Goal: Task Accomplishment & Management: Manage account settings

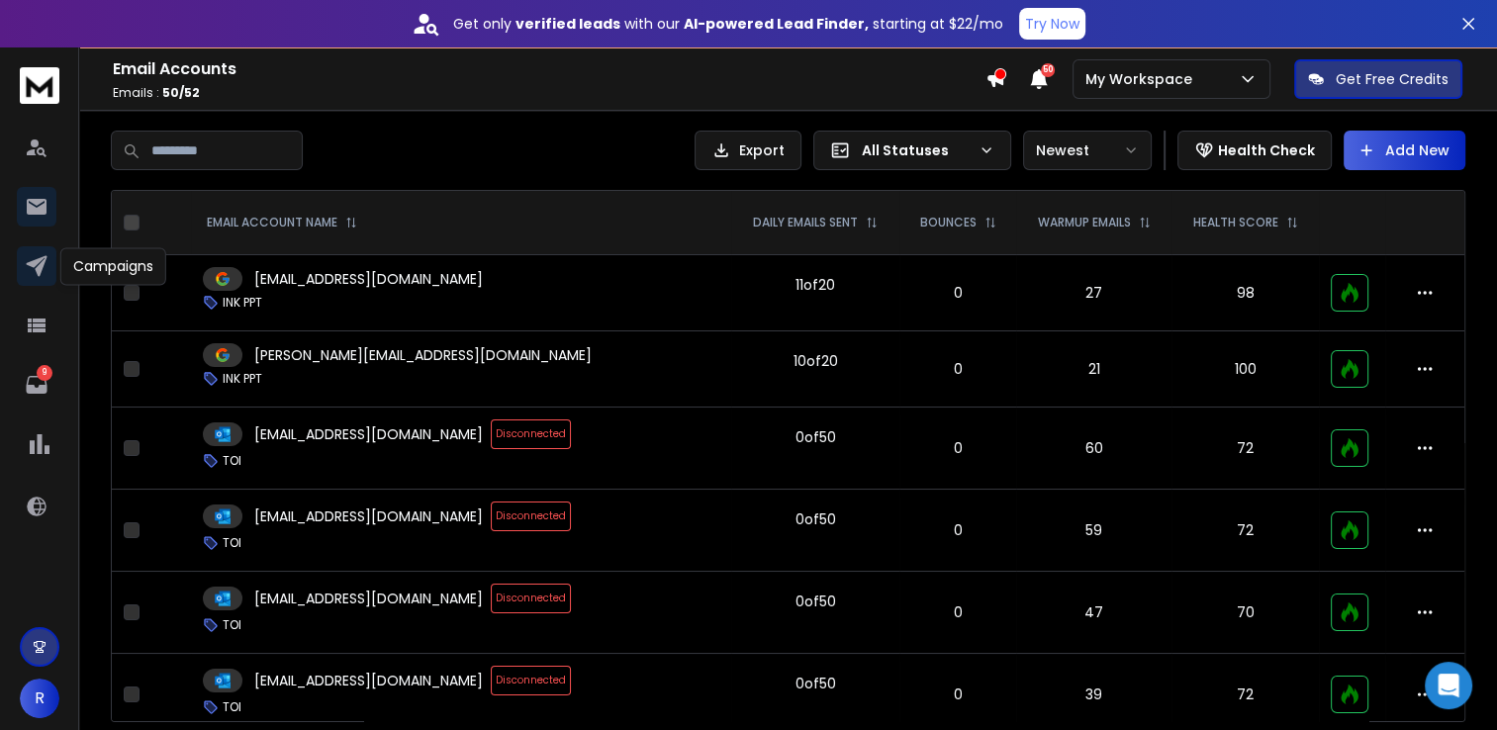
click at [38, 265] on icon at bounding box center [36, 265] width 21 height 21
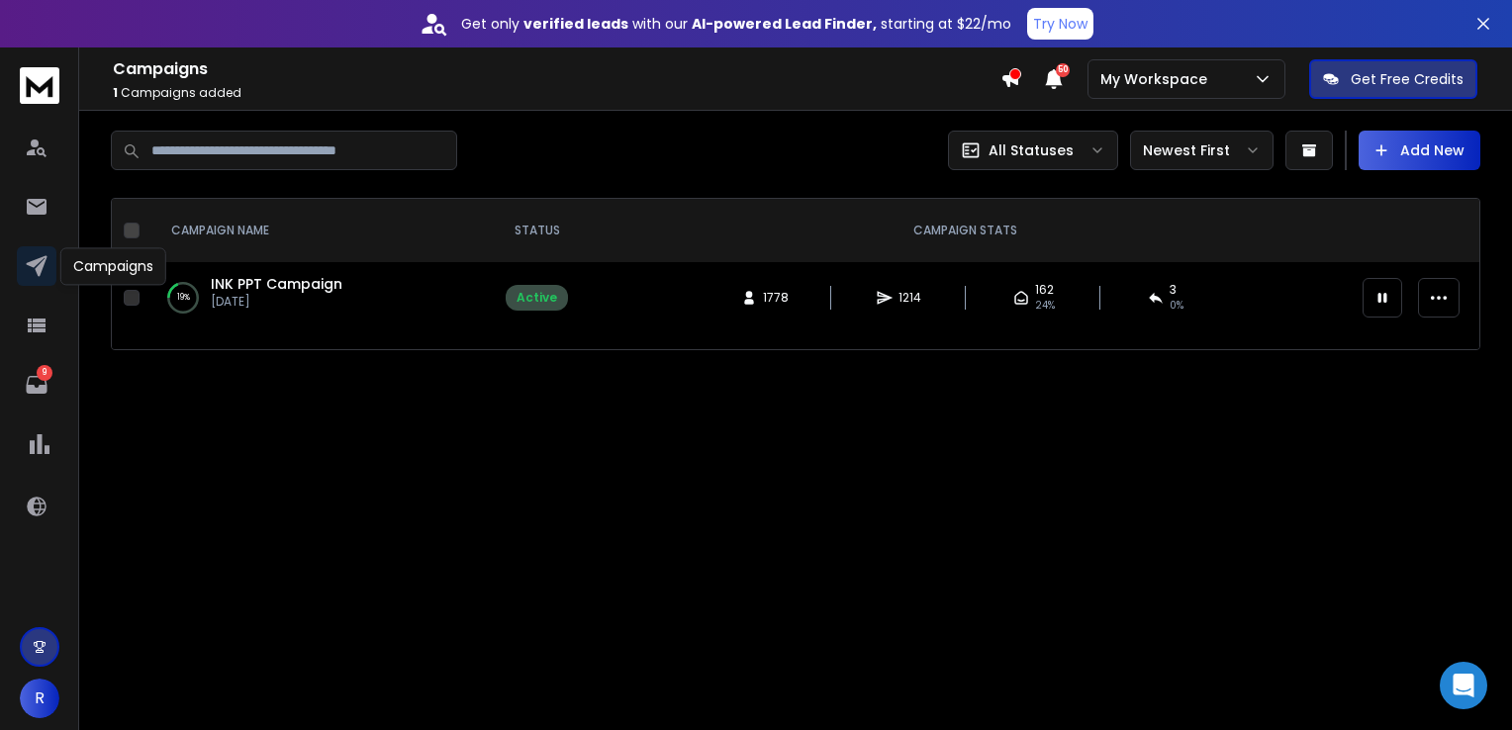
click at [260, 278] on span "INK PPT Campaign" at bounding box center [277, 284] width 132 height 20
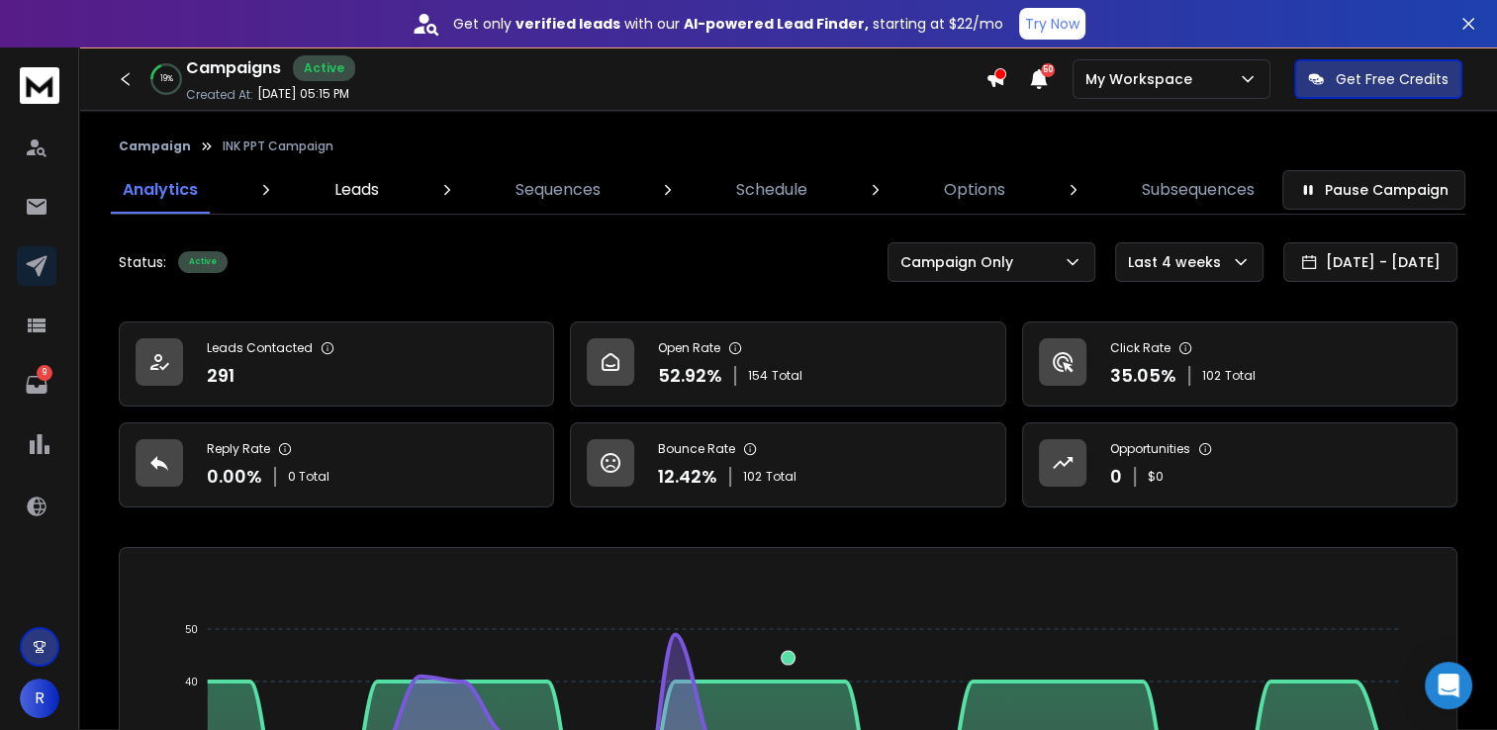
click at [354, 186] on p "Leads" at bounding box center [356, 190] width 45 height 24
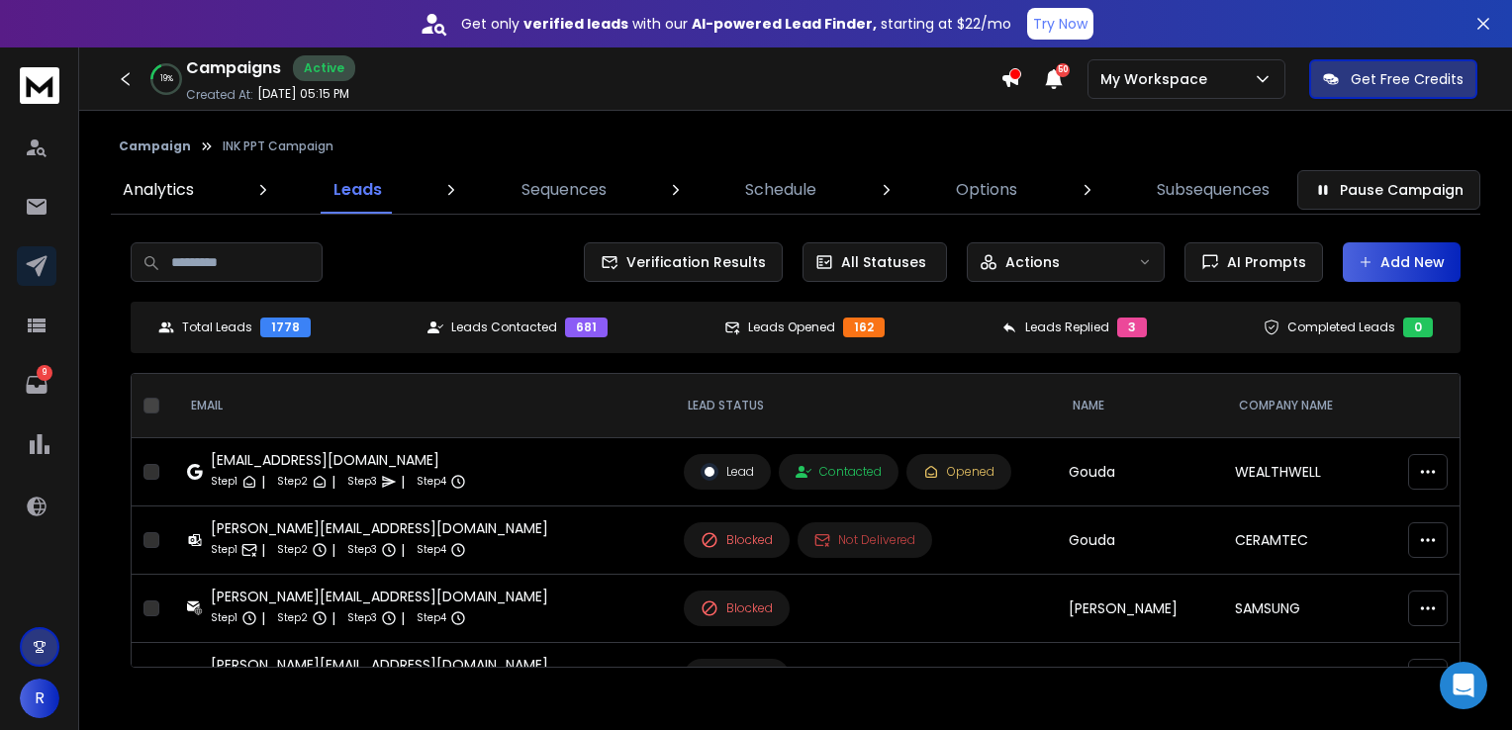
click at [173, 188] on p "Analytics" at bounding box center [158, 190] width 71 height 24
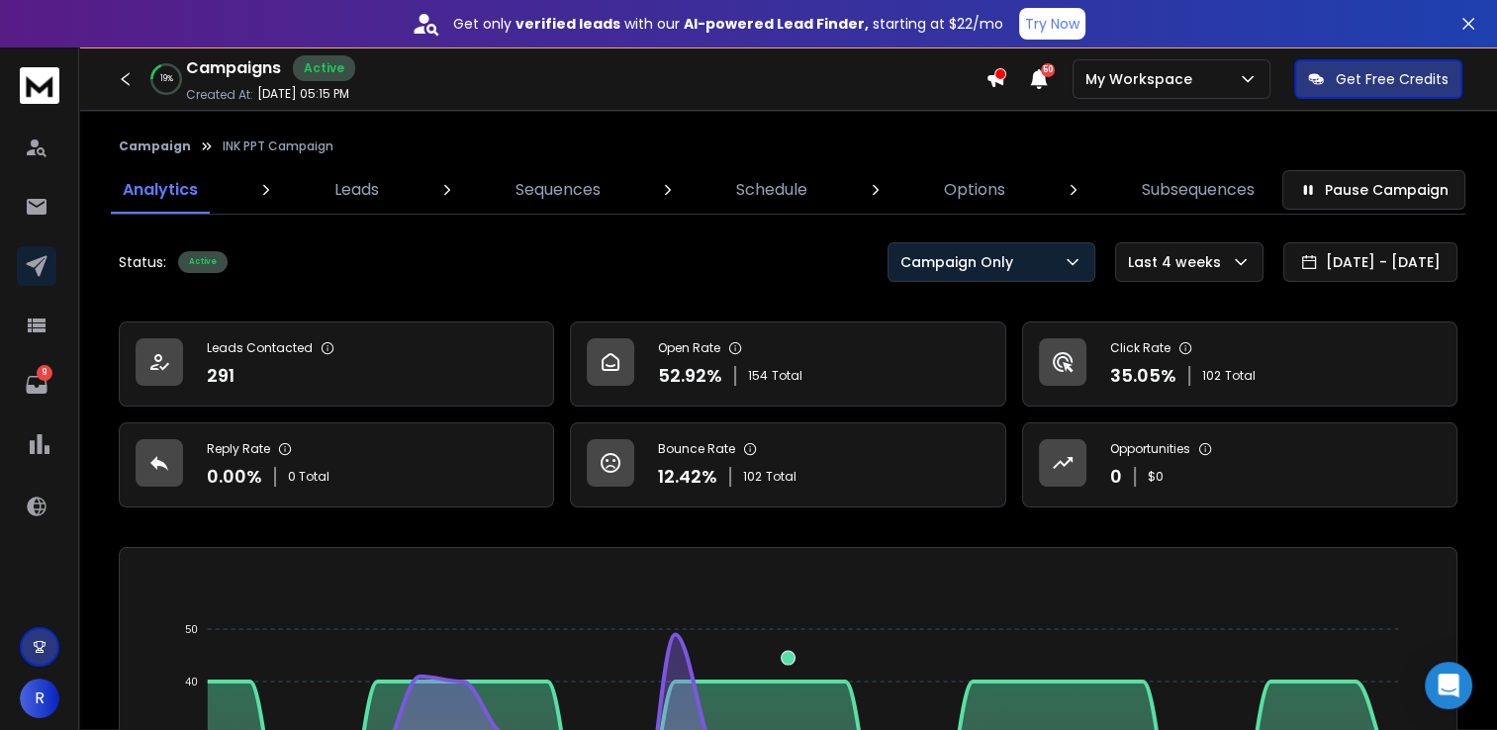
click at [1062, 263] on icon at bounding box center [1072, 262] width 20 height 20
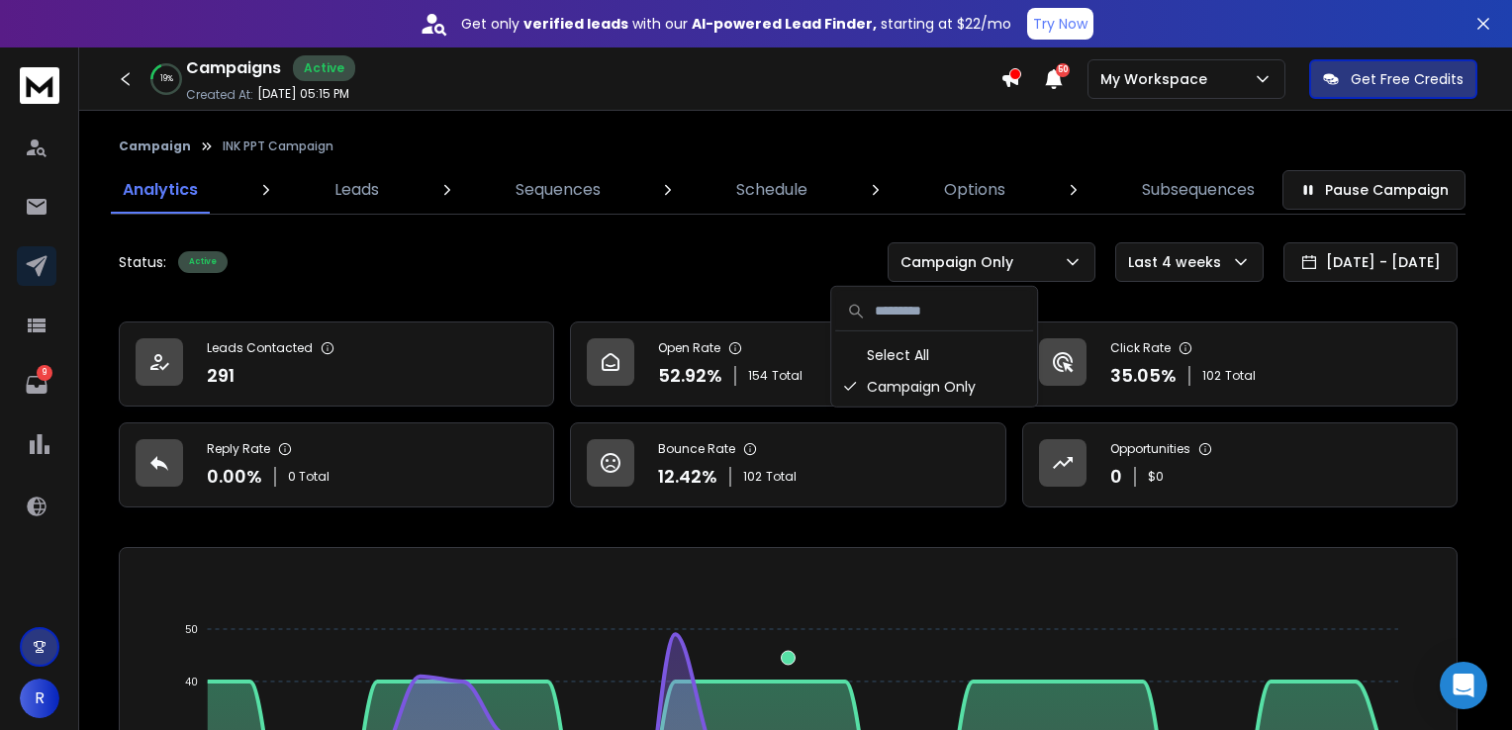
click at [774, 258] on div "Status: Active Pause Campaign Campaign Only Last 4 weeks [DATE] - [DATE]" at bounding box center [788, 262] width 1338 height 40
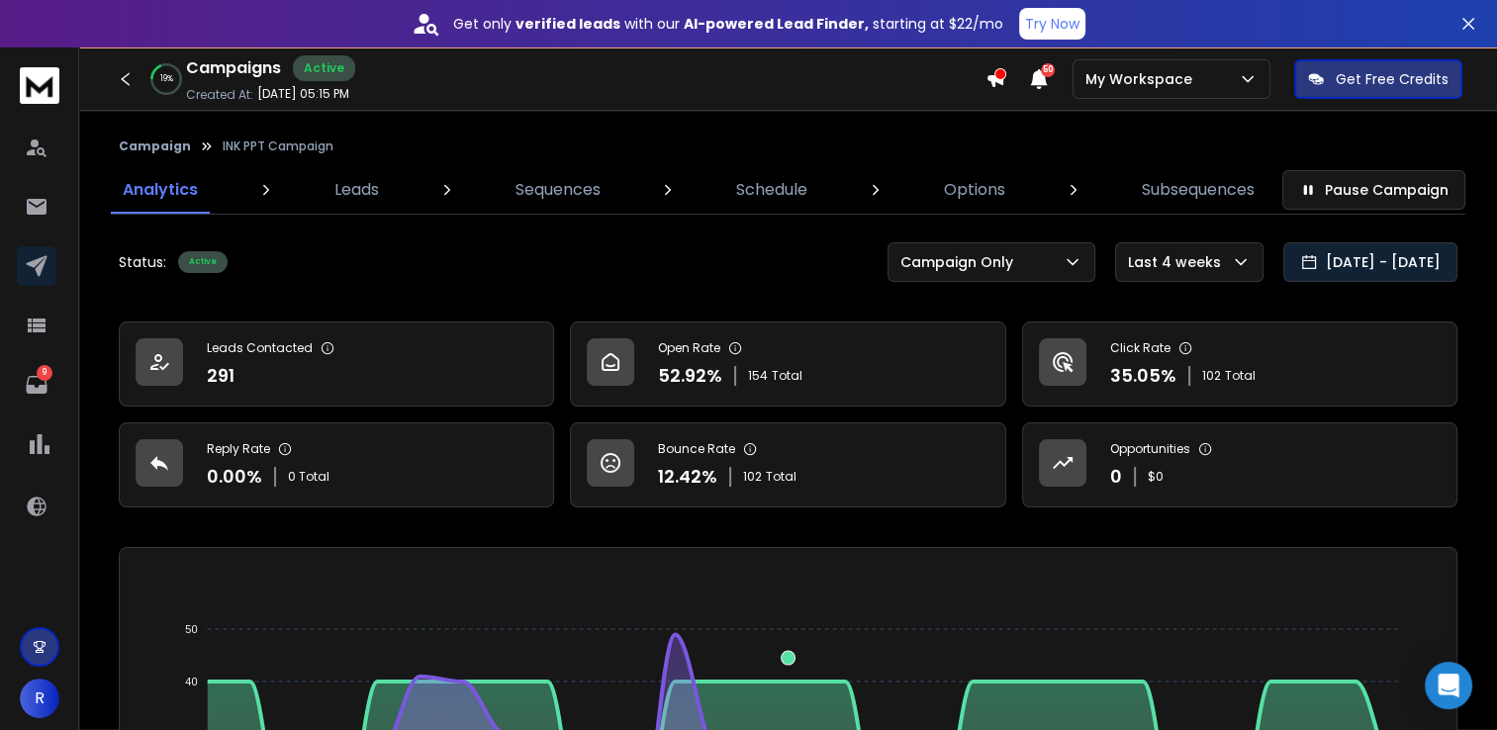
click at [1341, 253] on button "[DATE] - [DATE]" at bounding box center [1370, 262] width 174 height 40
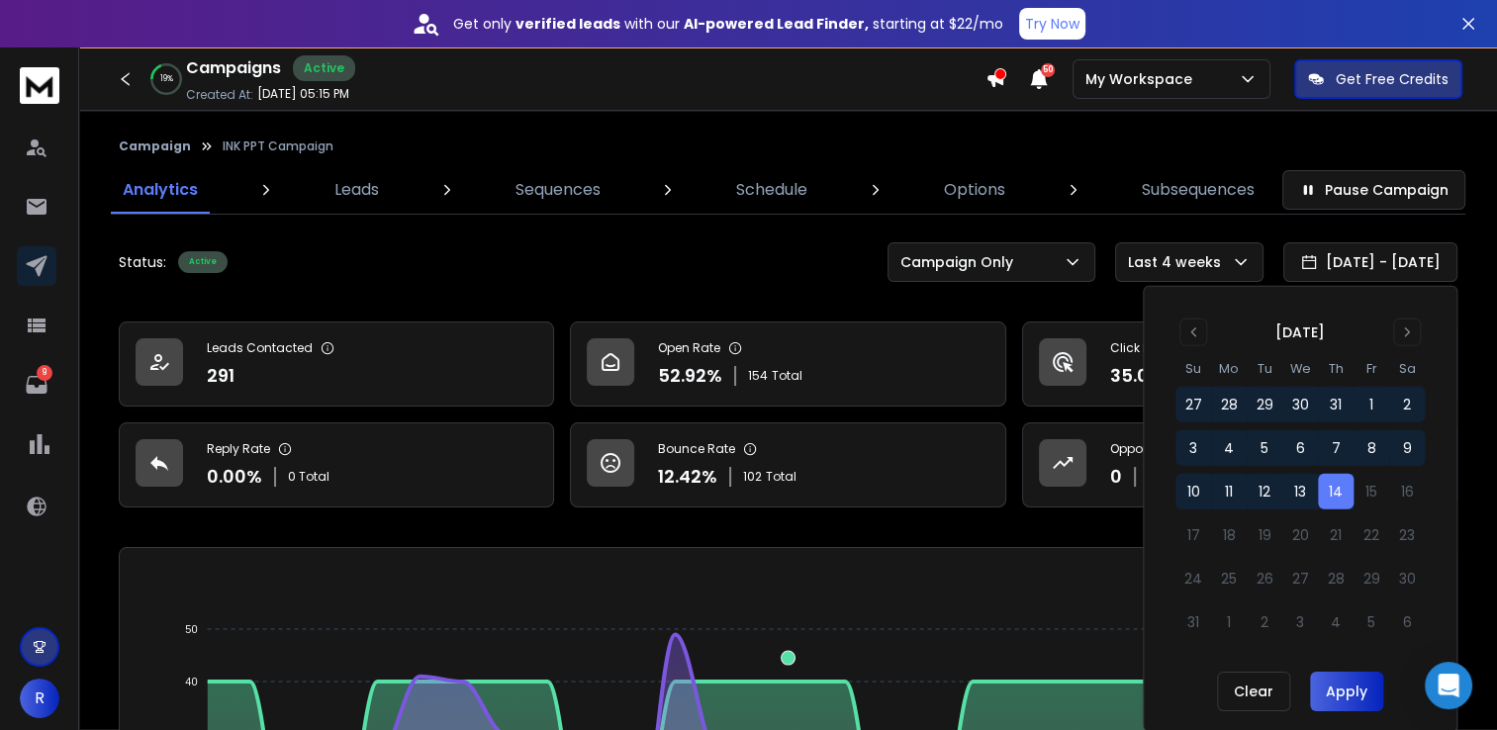
click at [1323, 489] on button "14" at bounding box center [1336, 492] width 36 height 36
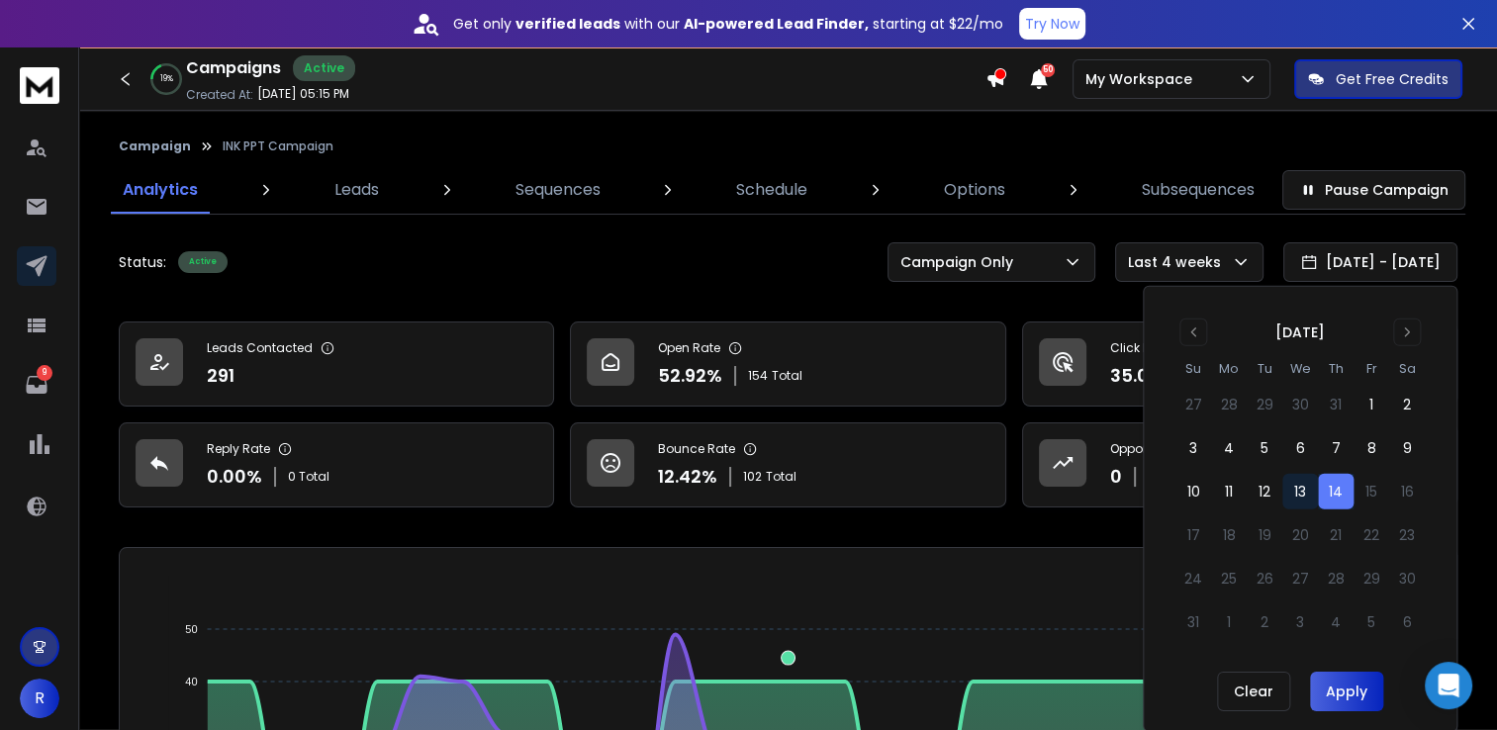
click at [1297, 489] on button "13" at bounding box center [1300, 492] width 36 height 36
click at [1304, 485] on button "13" at bounding box center [1300, 492] width 36 height 36
click at [1338, 688] on button "Apply" at bounding box center [1346, 692] width 73 height 40
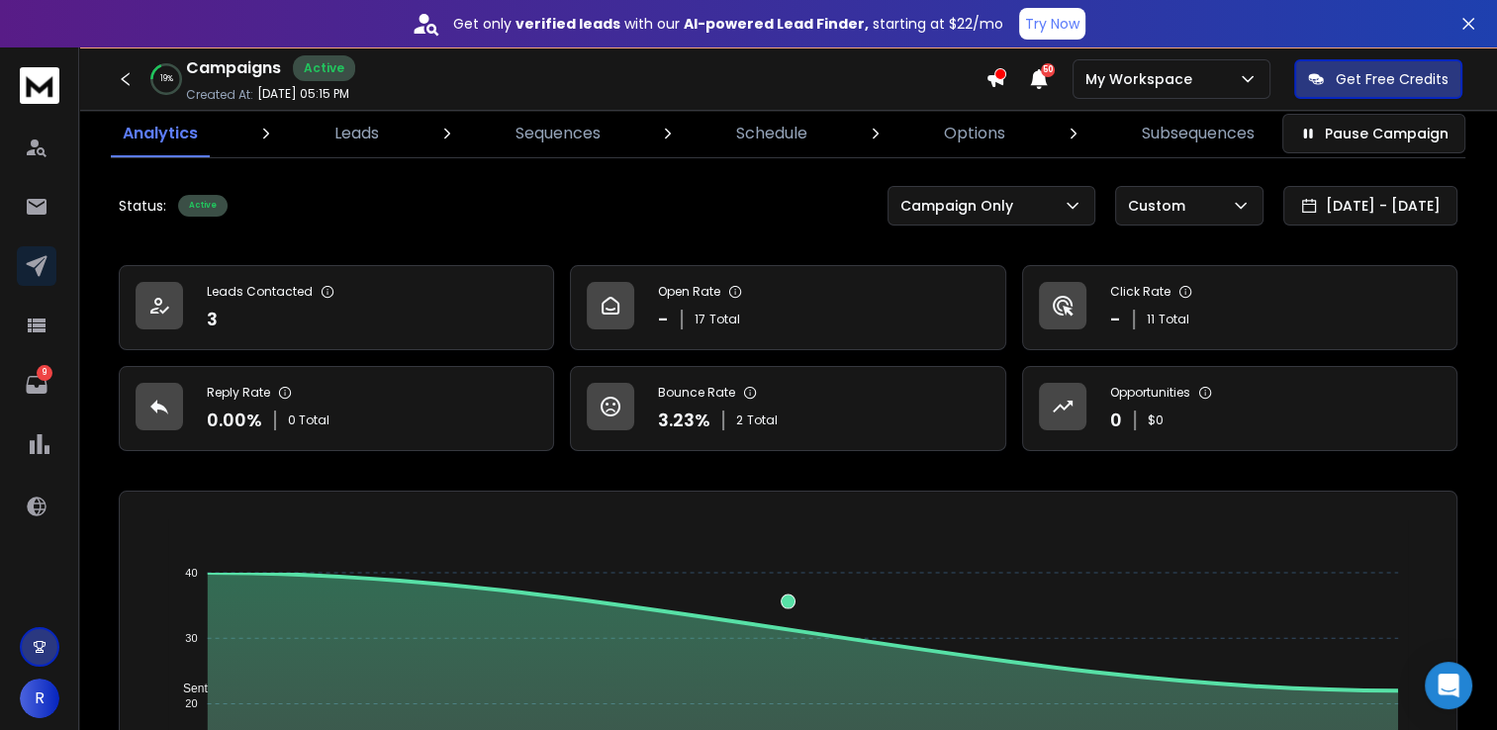
scroll to position [54, 0]
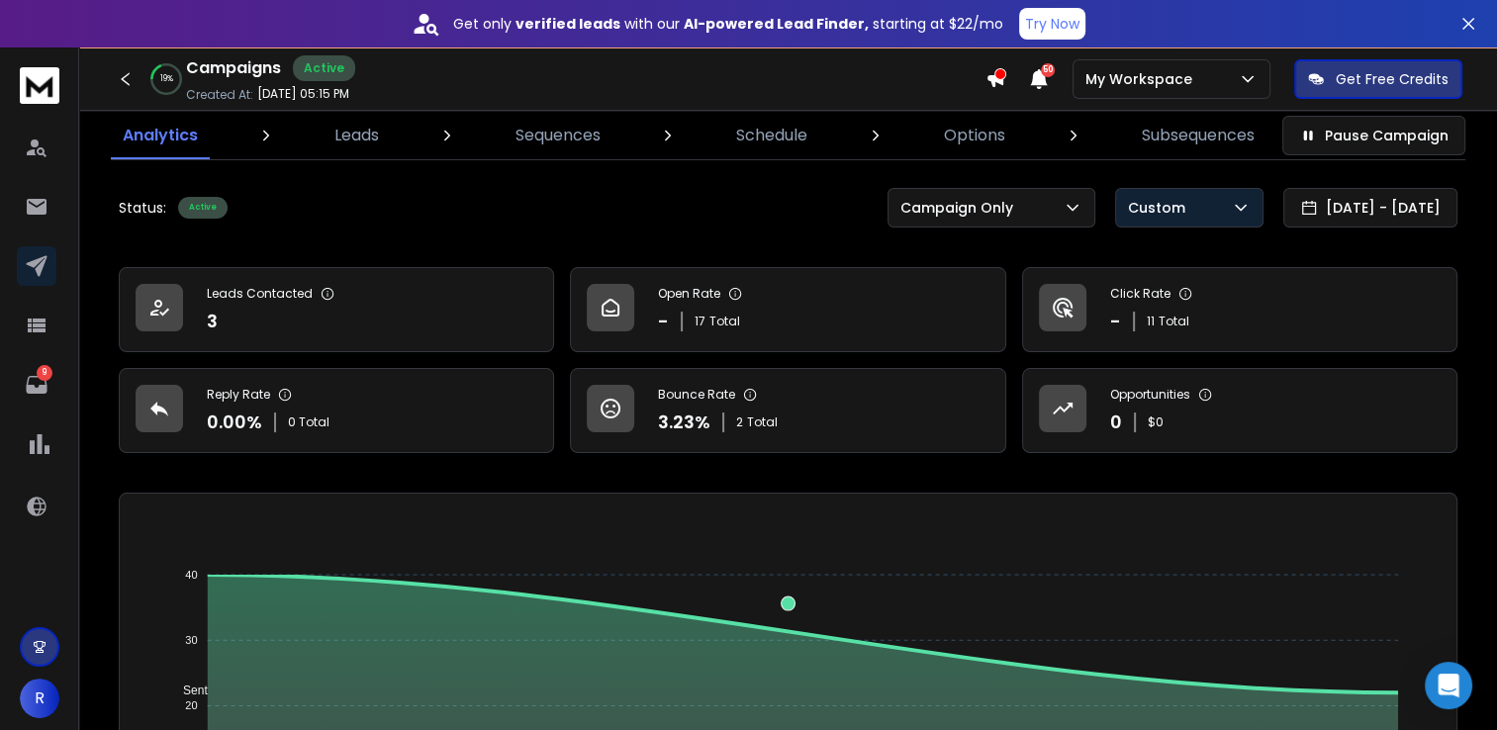
click at [1134, 198] on div "Custom" at bounding box center [1189, 208] width 123 height 20
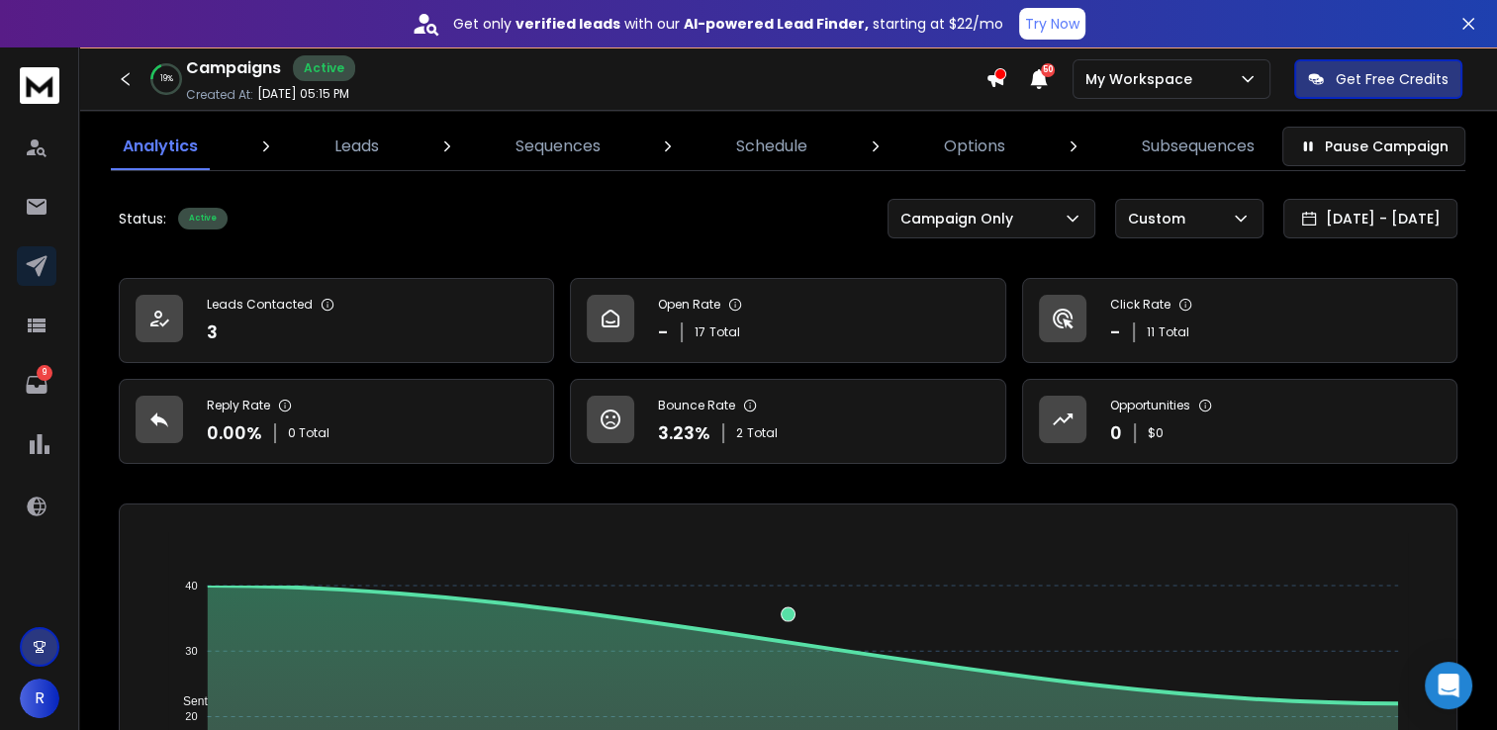
scroll to position [0, 0]
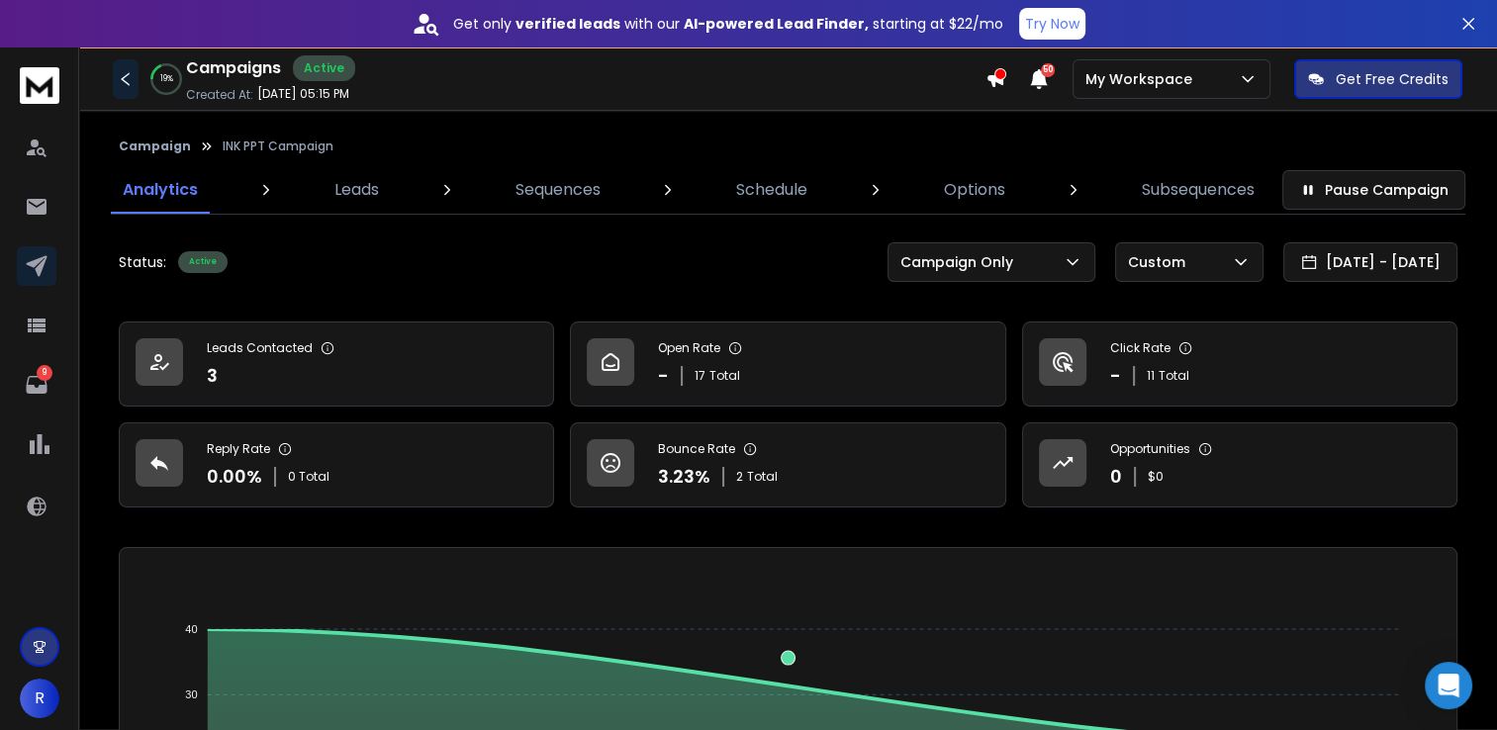
click at [120, 82] on icon at bounding box center [126, 79] width 18 height 18
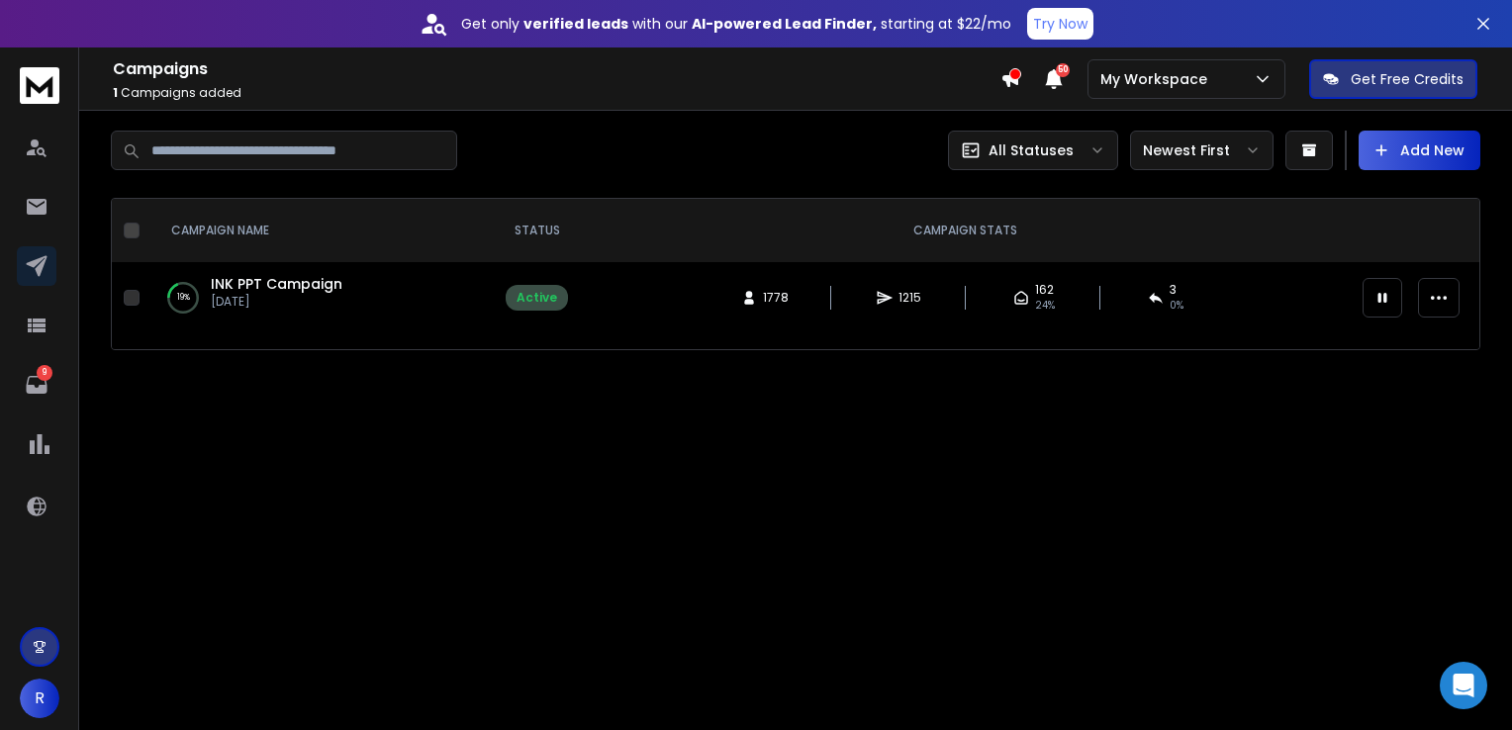
click at [291, 278] on span "INK PPT Campaign" at bounding box center [277, 284] width 132 height 20
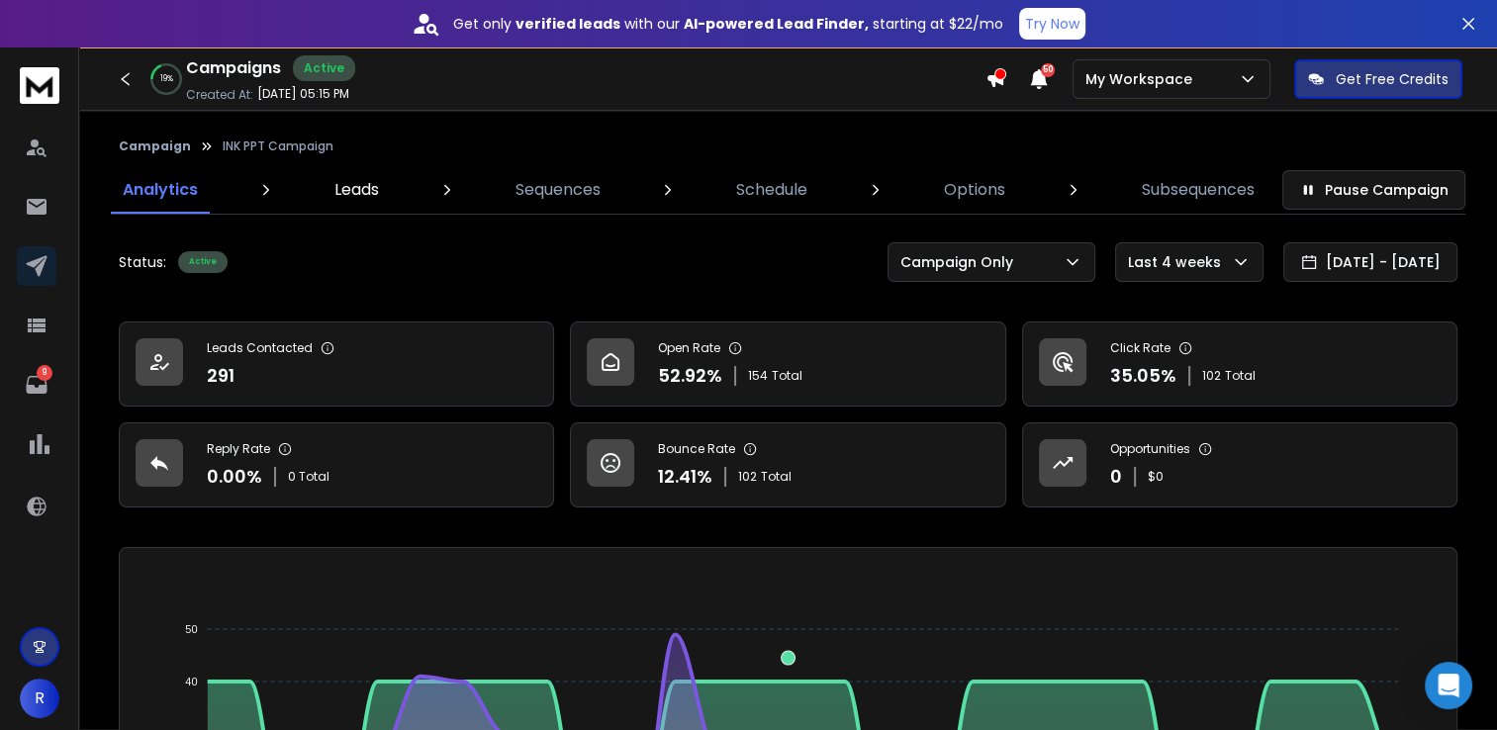
click at [322, 188] on link "Leads" at bounding box center [356, 189] width 68 height 47
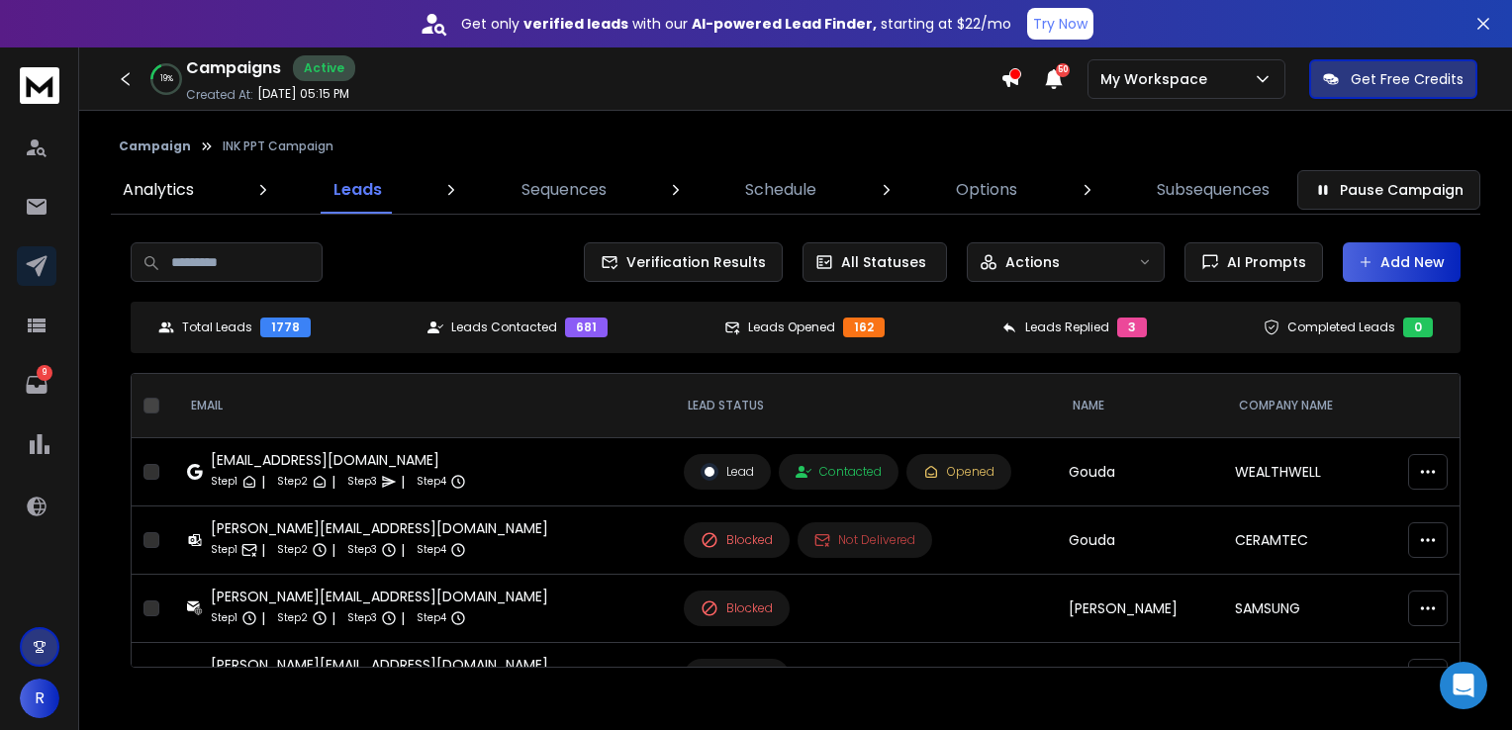
click at [169, 189] on p "Analytics" at bounding box center [158, 190] width 71 height 24
